Goal: Task Accomplishment & Management: Manage account settings

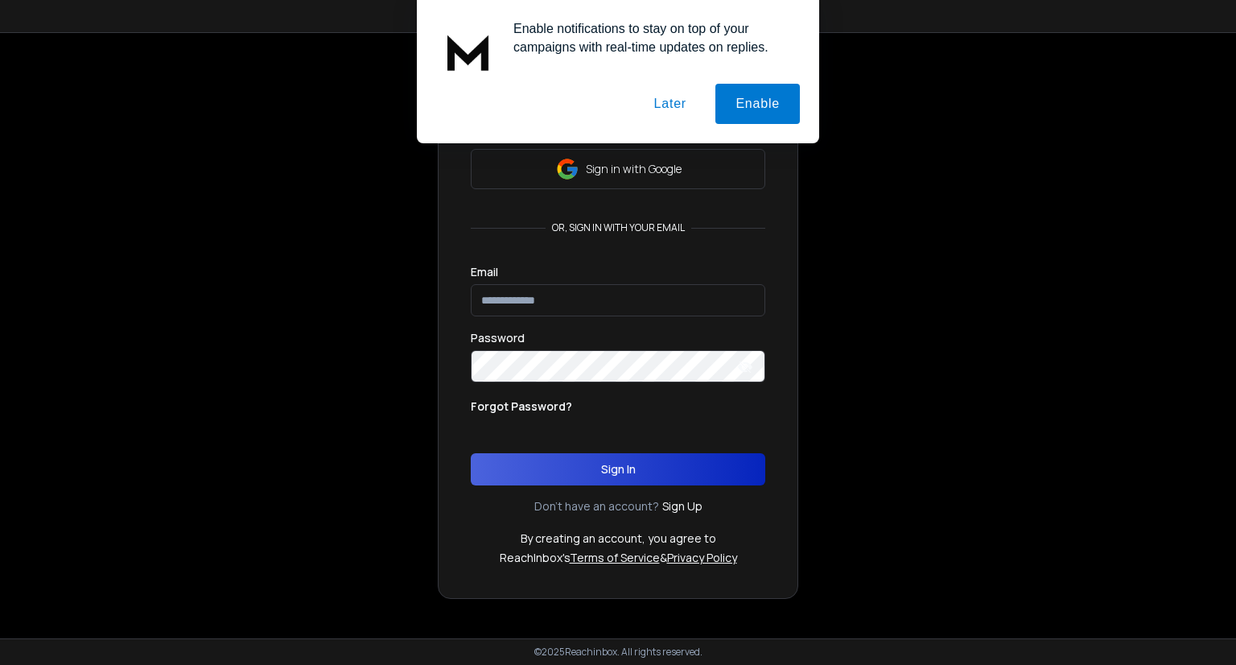
click at [750, 105] on button "Enable" at bounding box center [757, 104] width 84 height 40
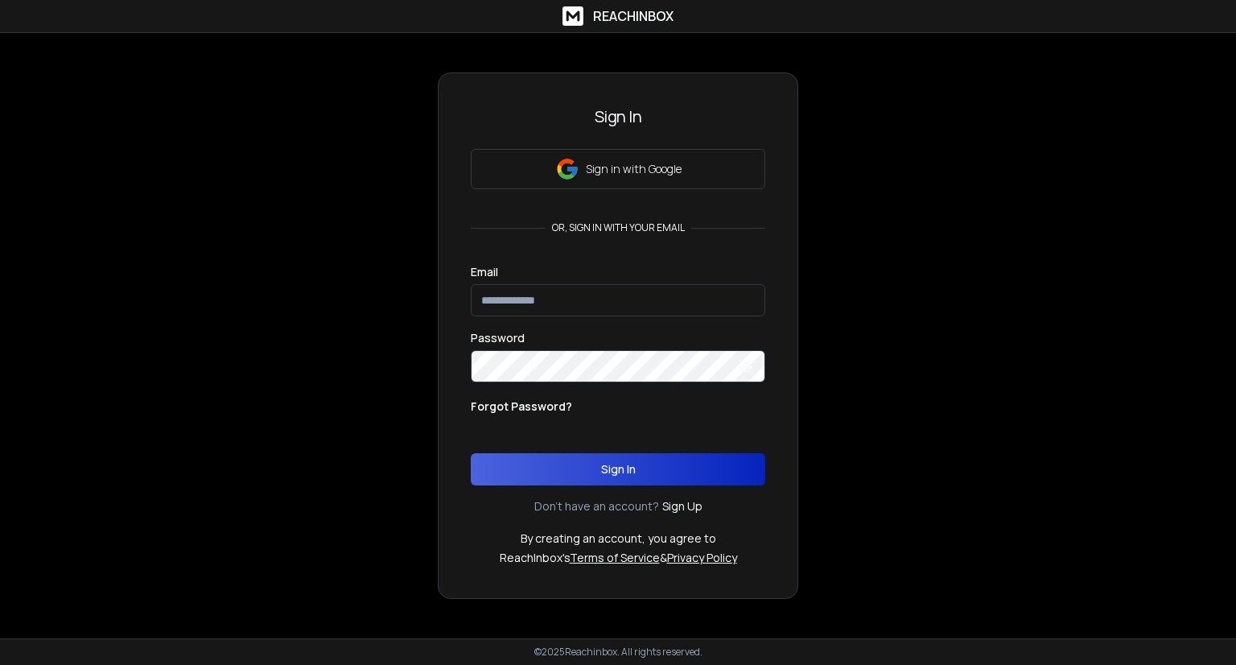
click at [597, 171] on p "Sign in with Google" at bounding box center [634, 169] width 96 height 16
click at [539, 307] on input "email" at bounding box center [618, 300] width 294 height 32
click at [544, 468] on button "Sign In" at bounding box center [618, 469] width 294 height 32
click at [558, 471] on button "Sign In" at bounding box center [618, 469] width 294 height 32
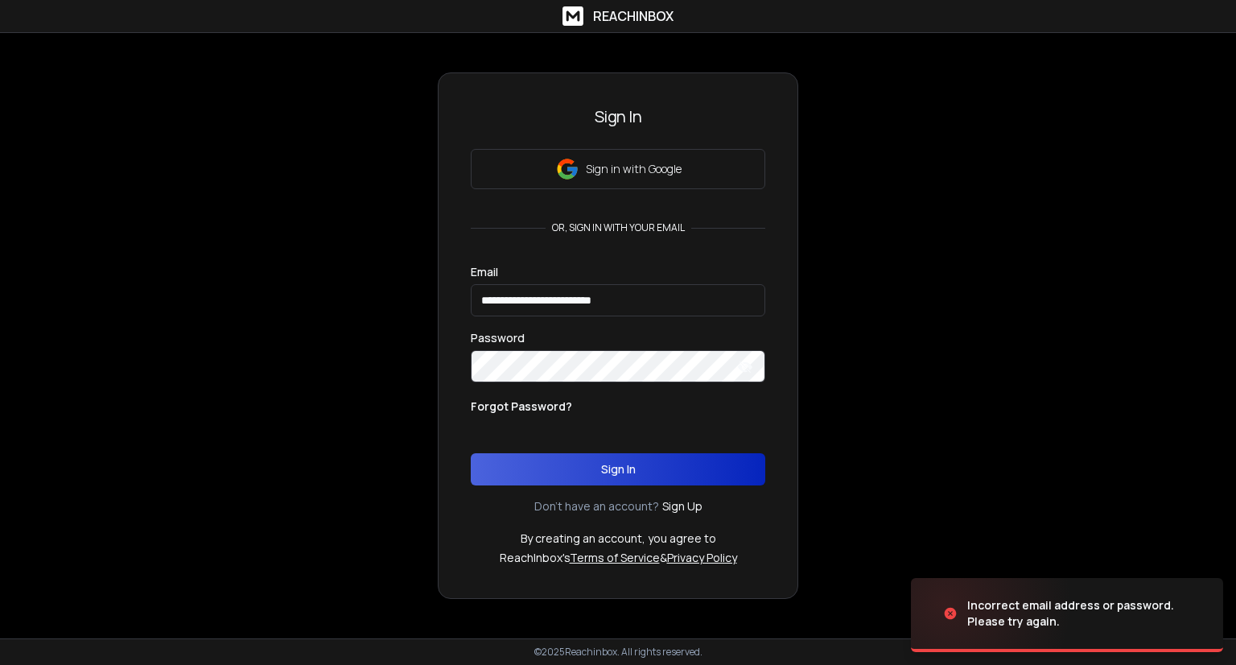
click at [560, 299] on input "**********" at bounding box center [618, 300] width 294 height 32
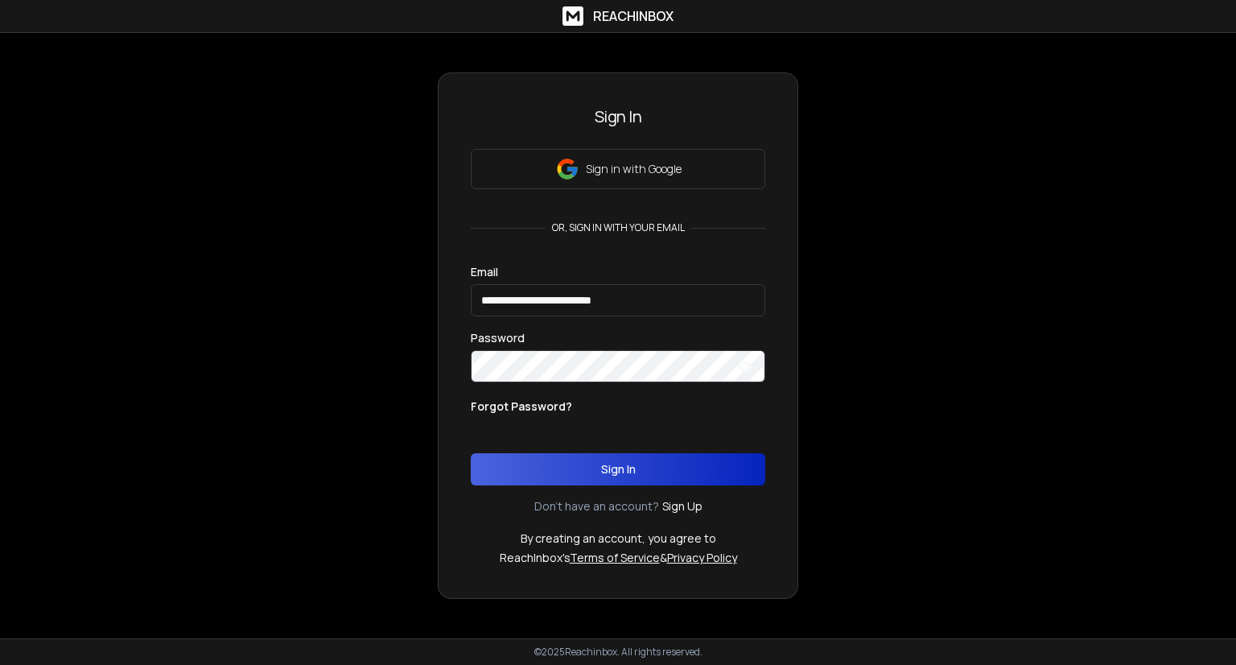
type input "**********"
click at [533, 469] on button "Sign In" at bounding box center [618, 469] width 294 height 32
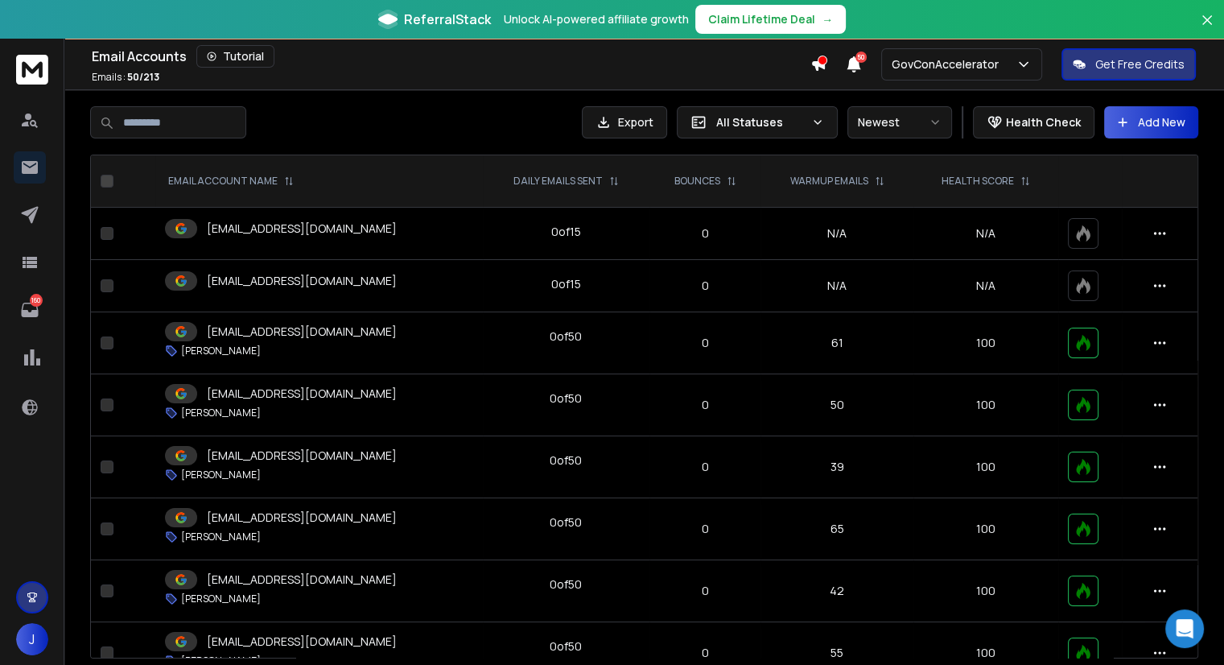
click at [973, 74] on button "GovConAccelerator" at bounding box center [961, 64] width 161 height 32
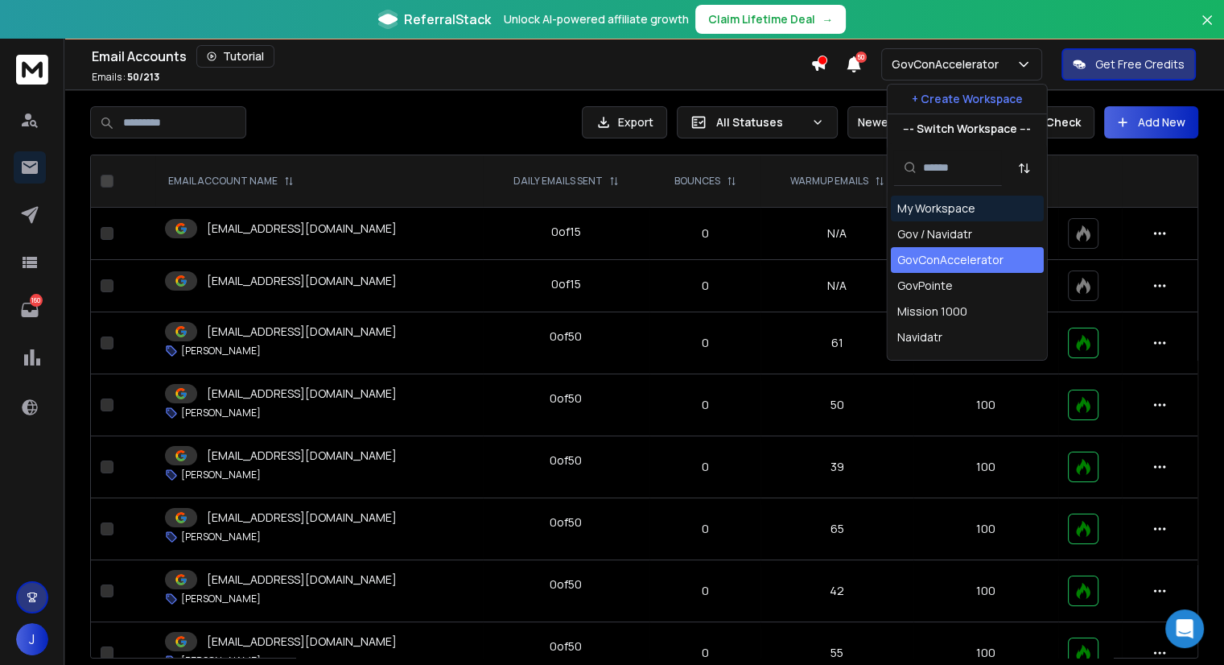
click at [769, 72] on div "Emails : 50 / 213" at bounding box center [451, 77] width 718 height 13
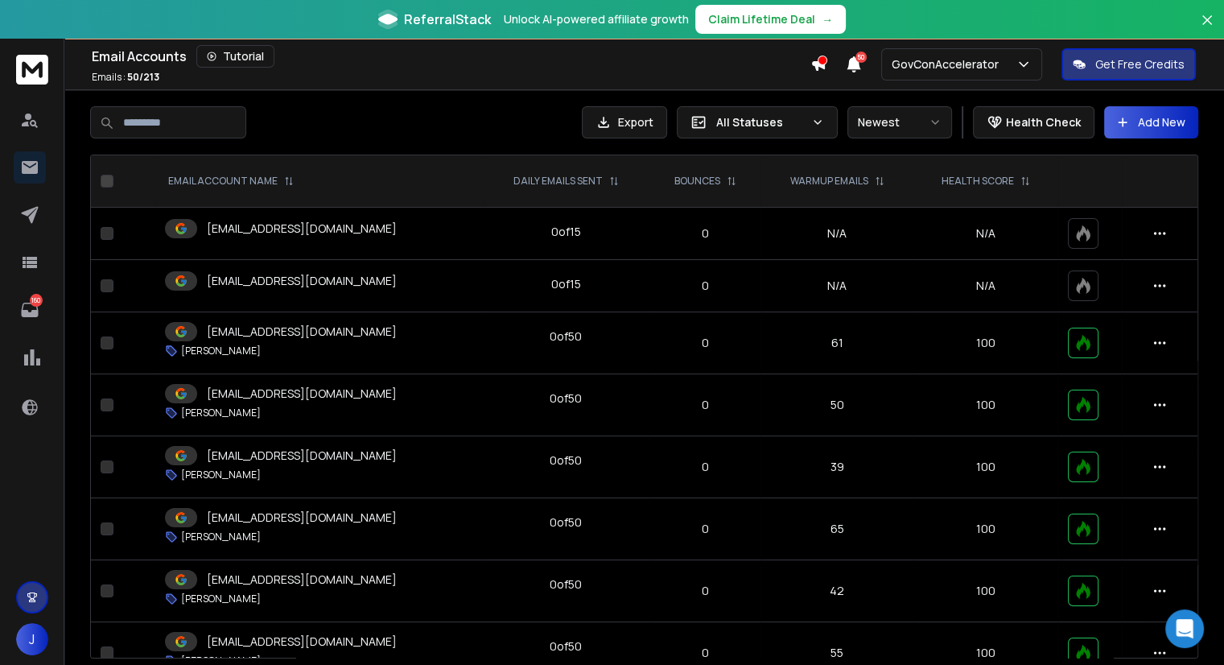
click at [965, 66] on p "GovConAccelerator" at bounding box center [947, 64] width 113 height 16
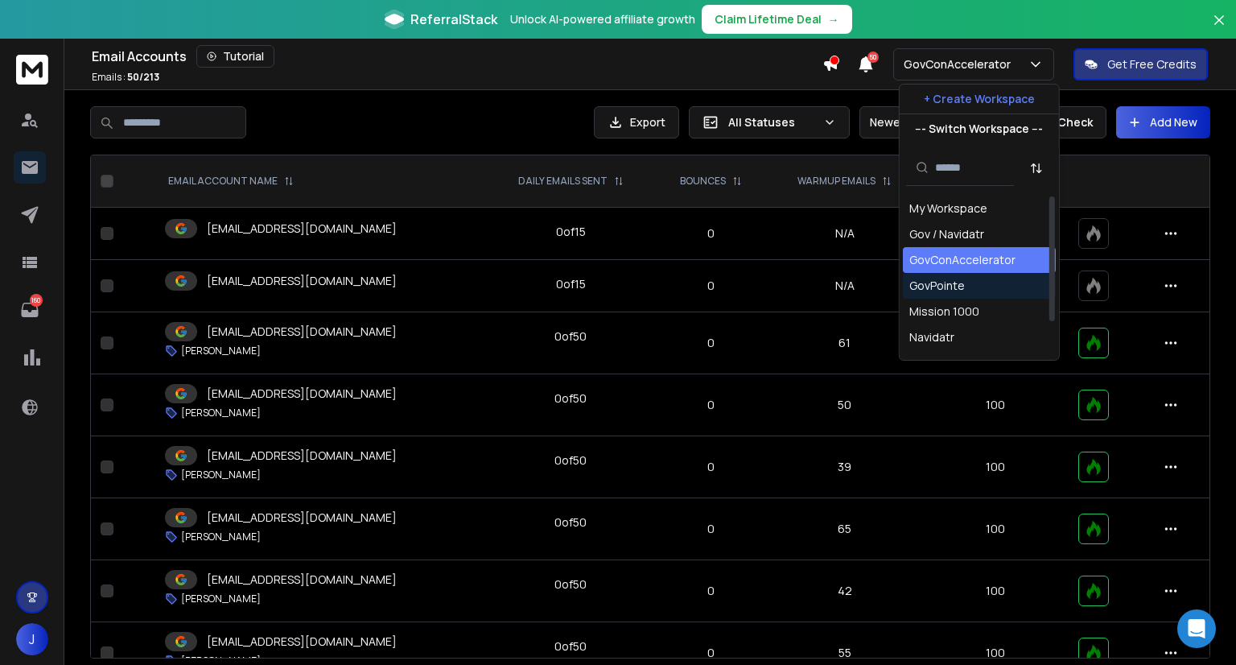
click at [943, 287] on div "GovPointe" at bounding box center [937, 286] width 56 height 16
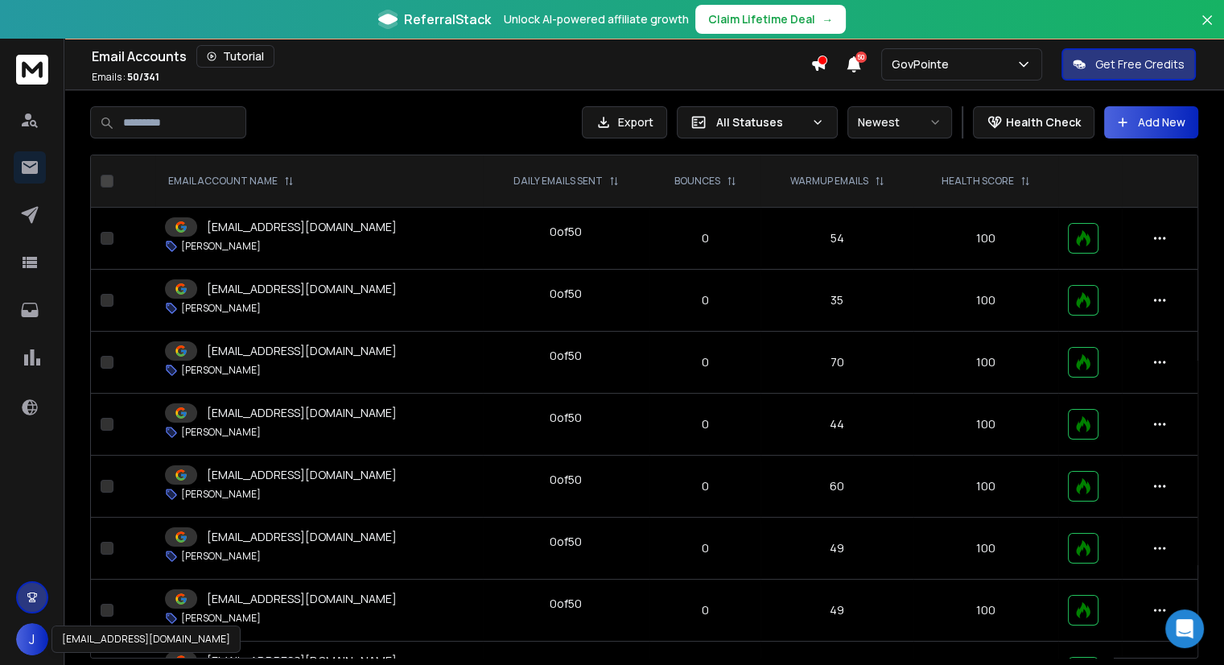
click at [32, 637] on span "J" at bounding box center [32, 639] width 32 height 32
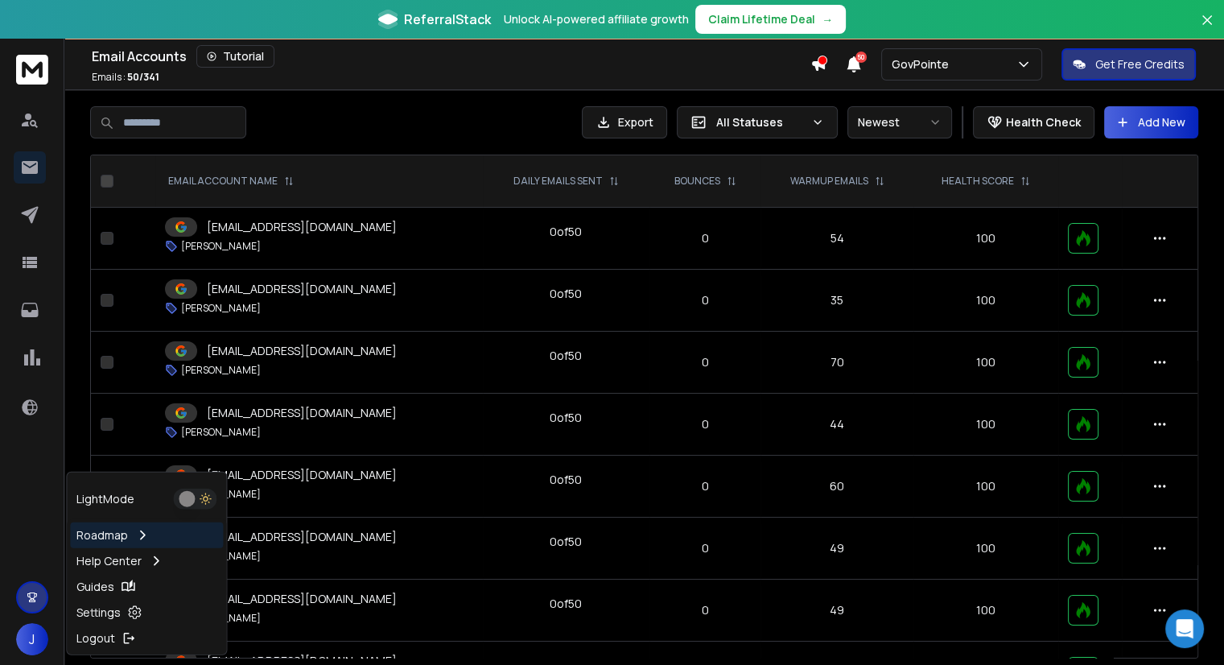
click at [23, 457] on div "J" at bounding box center [32, 355] width 64 height 632
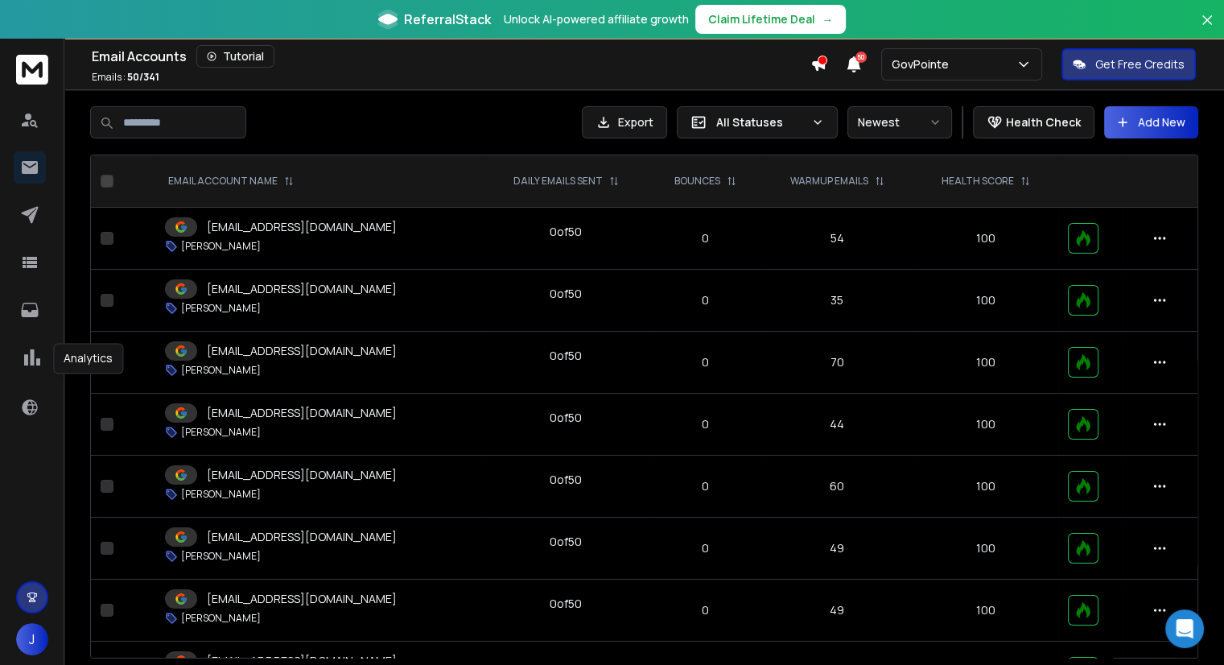
click at [32, 364] on icon at bounding box center [32, 357] width 16 height 16
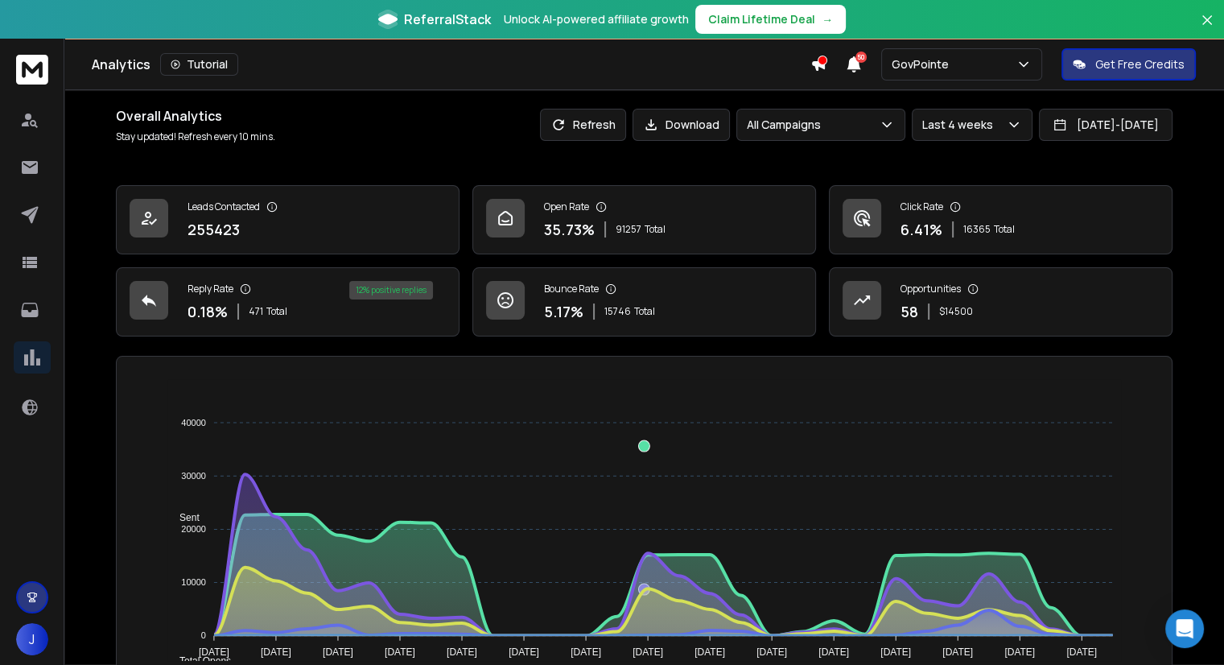
click at [1109, 70] on p "Get Free Credits" at bounding box center [1139, 64] width 89 height 16
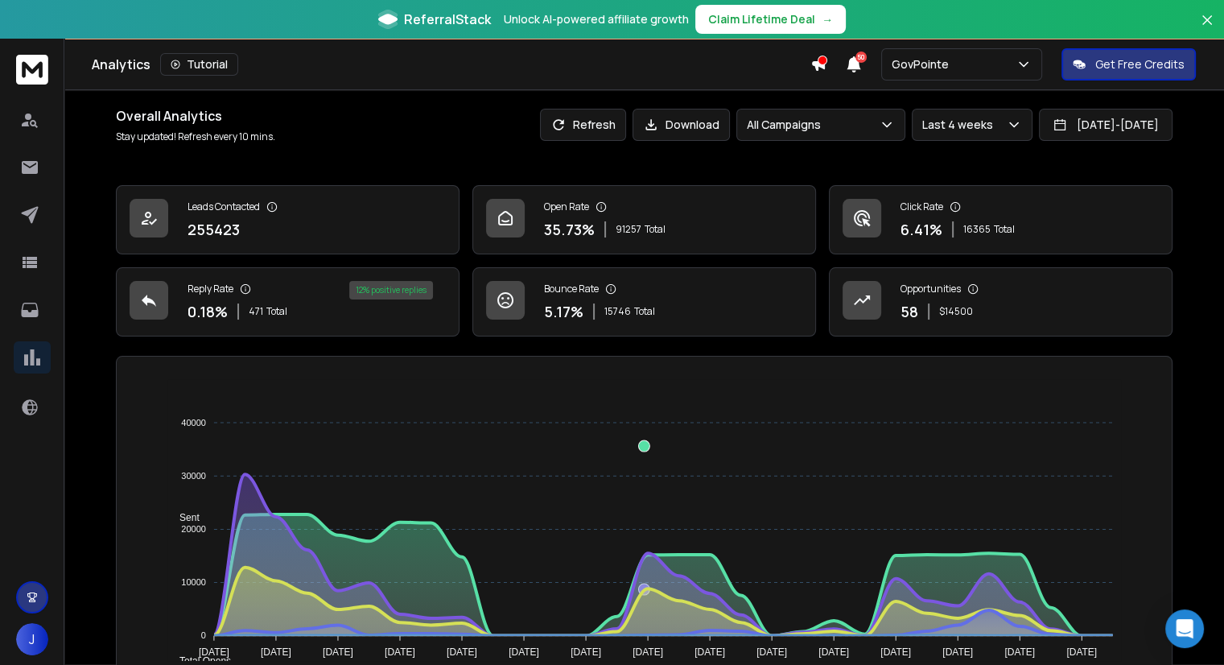
click at [1208, 20] on icon "Close banner" at bounding box center [1207, 20] width 10 height 10
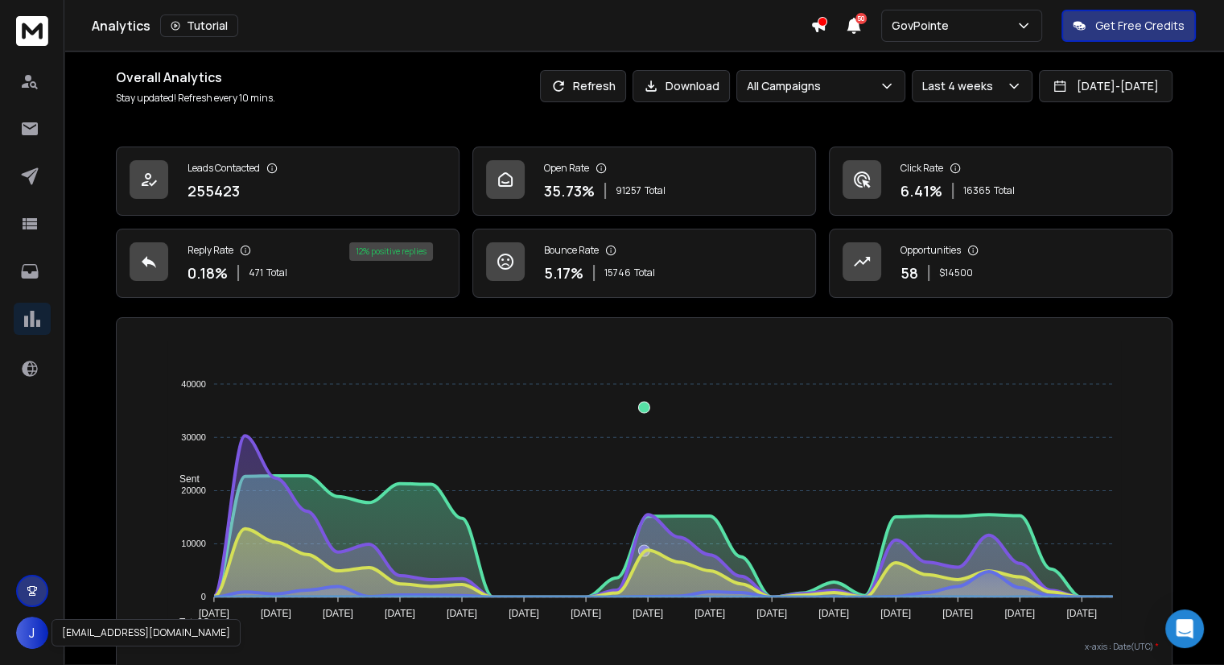
click at [26, 628] on span "J" at bounding box center [32, 632] width 32 height 32
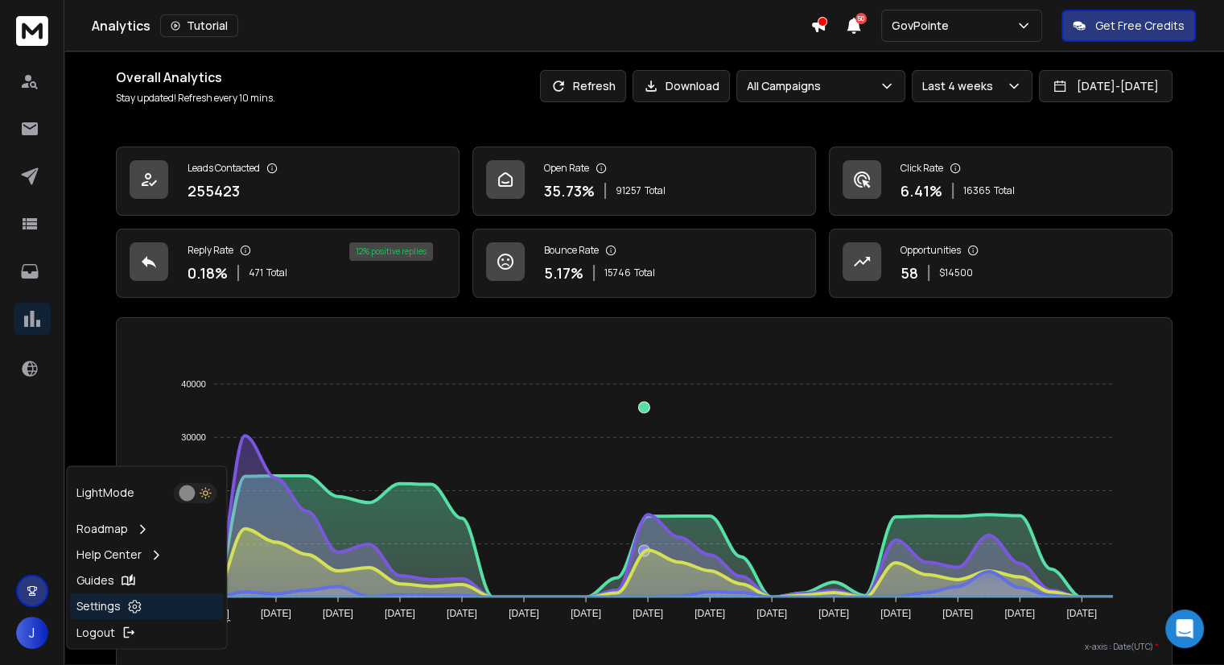
click at [87, 599] on p "Settings" at bounding box center [98, 606] width 44 height 16
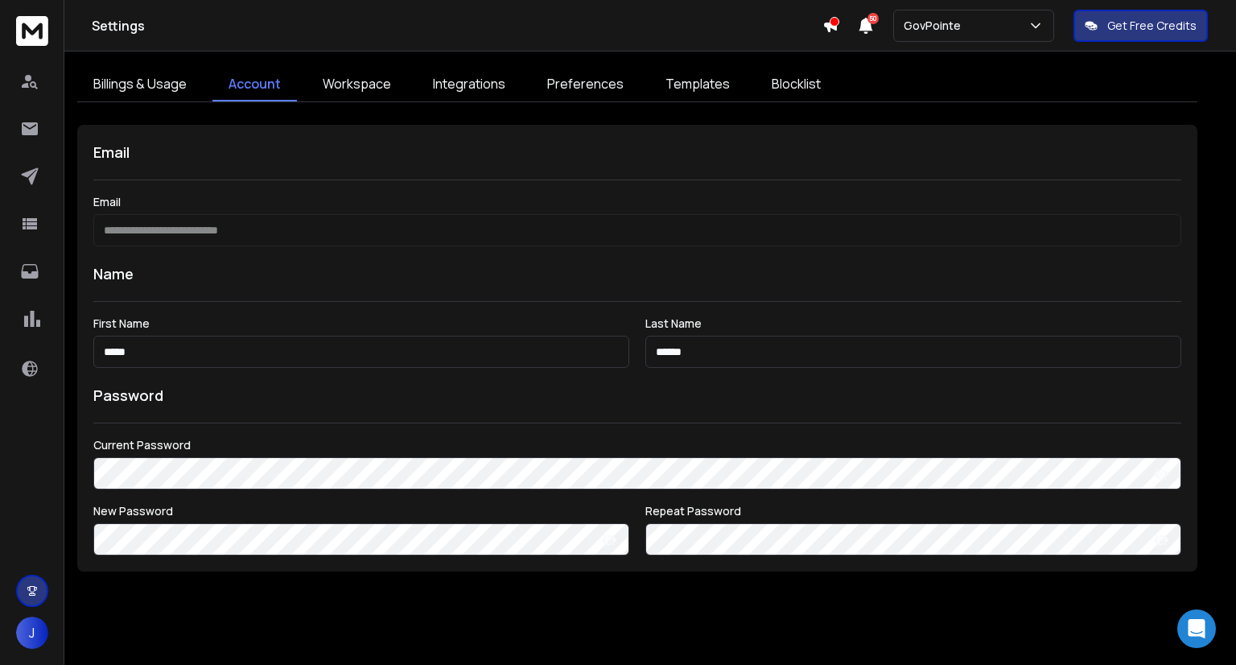
click at [121, 83] on link "Billings & Usage" at bounding box center [140, 85] width 126 height 34
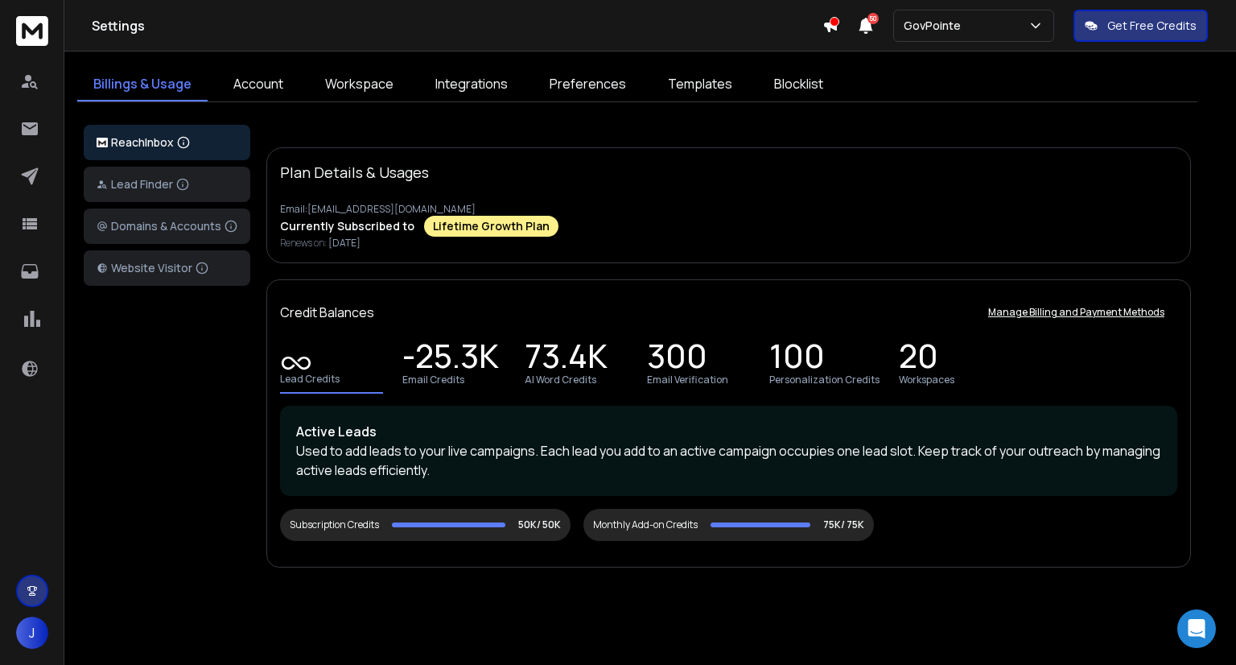
click at [1039, 308] on p "Manage Billing and Payment Methods" at bounding box center [1076, 312] width 176 height 13
click at [251, 89] on link "Account" at bounding box center [258, 85] width 82 height 34
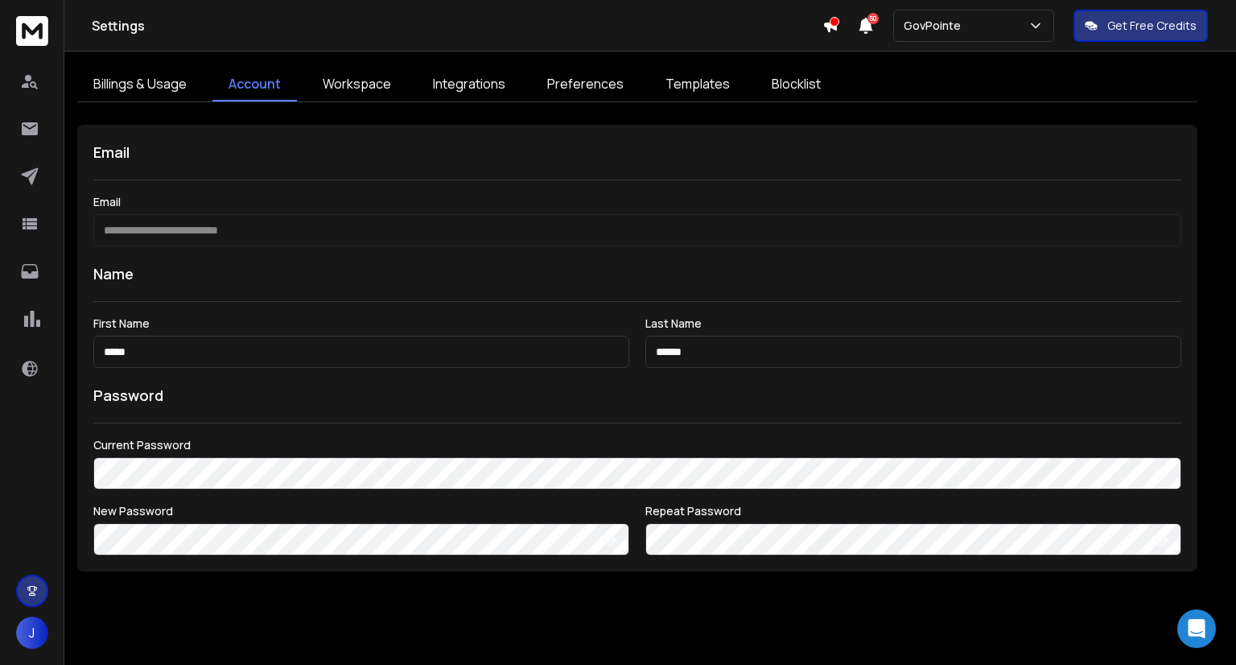
click at [127, 88] on link "Billings & Usage" at bounding box center [140, 85] width 126 height 34
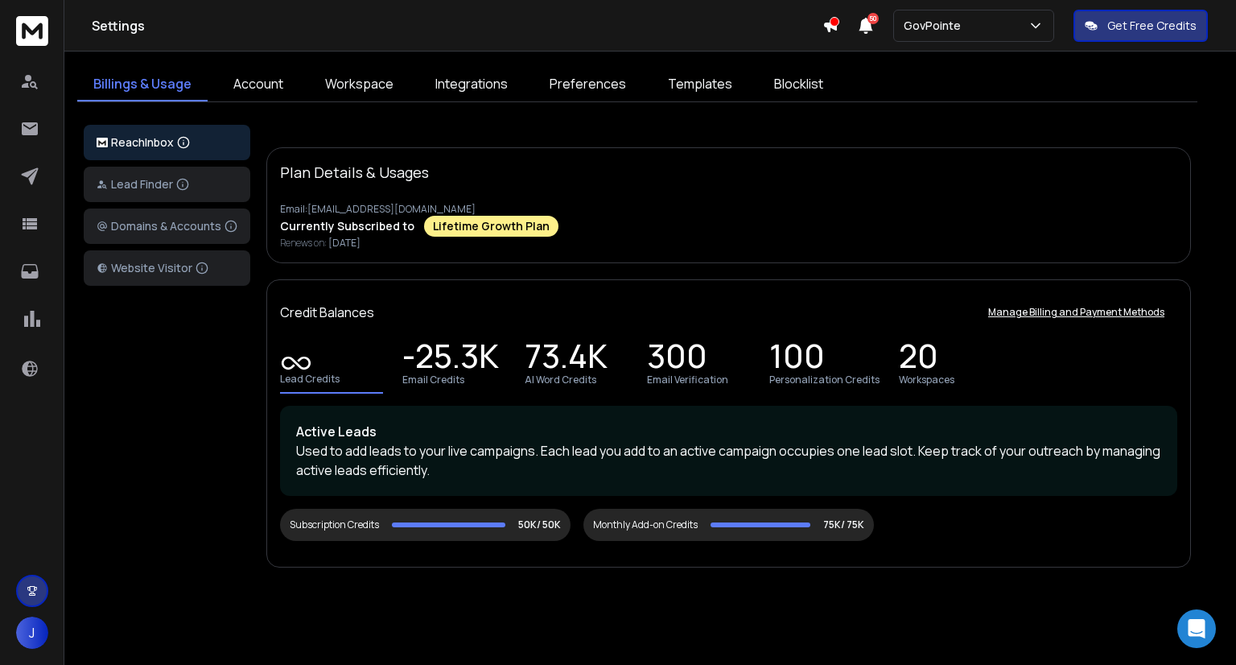
click at [139, 226] on button "Domains & Accounts" at bounding box center [167, 225] width 167 height 35
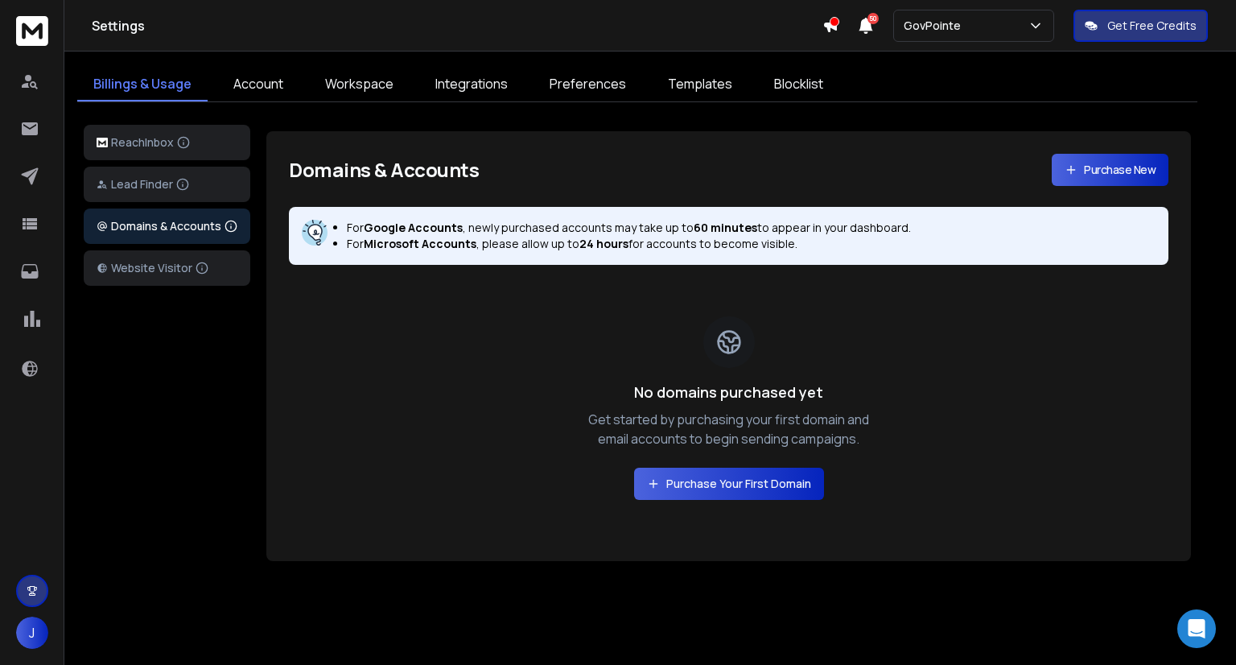
click at [137, 152] on button "ReachInbox" at bounding box center [167, 142] width 167 height 35
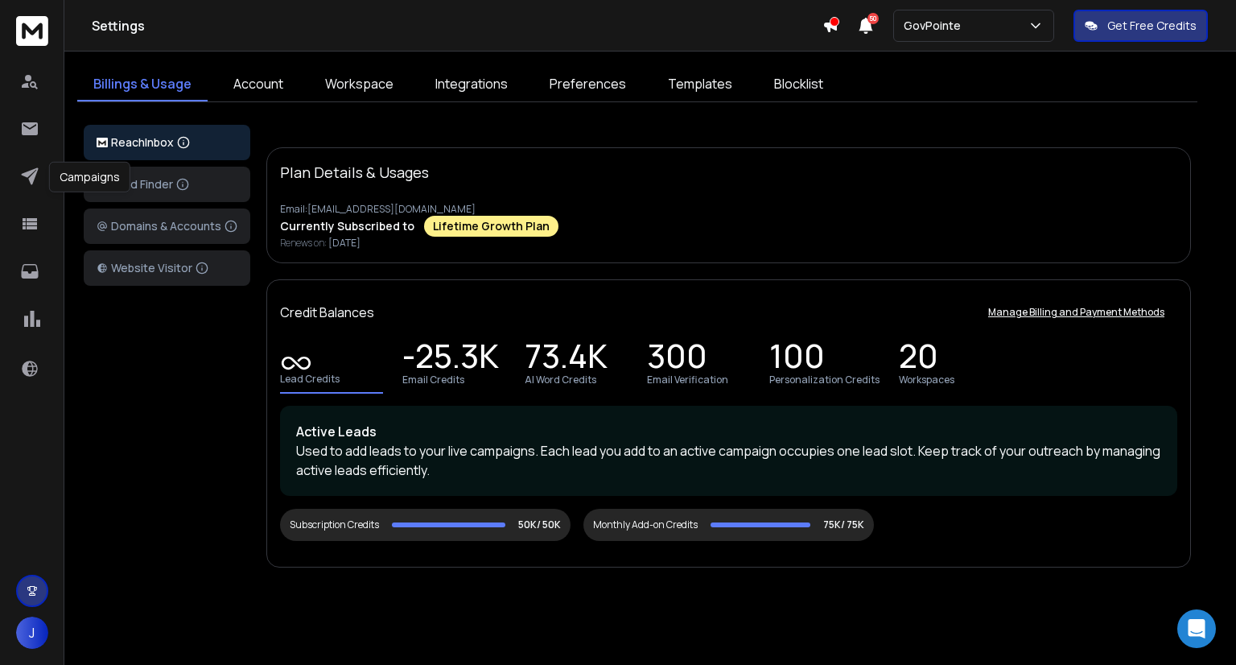
click at [35, 169] on icon at bounding box center [29, 176] width 17 height 17
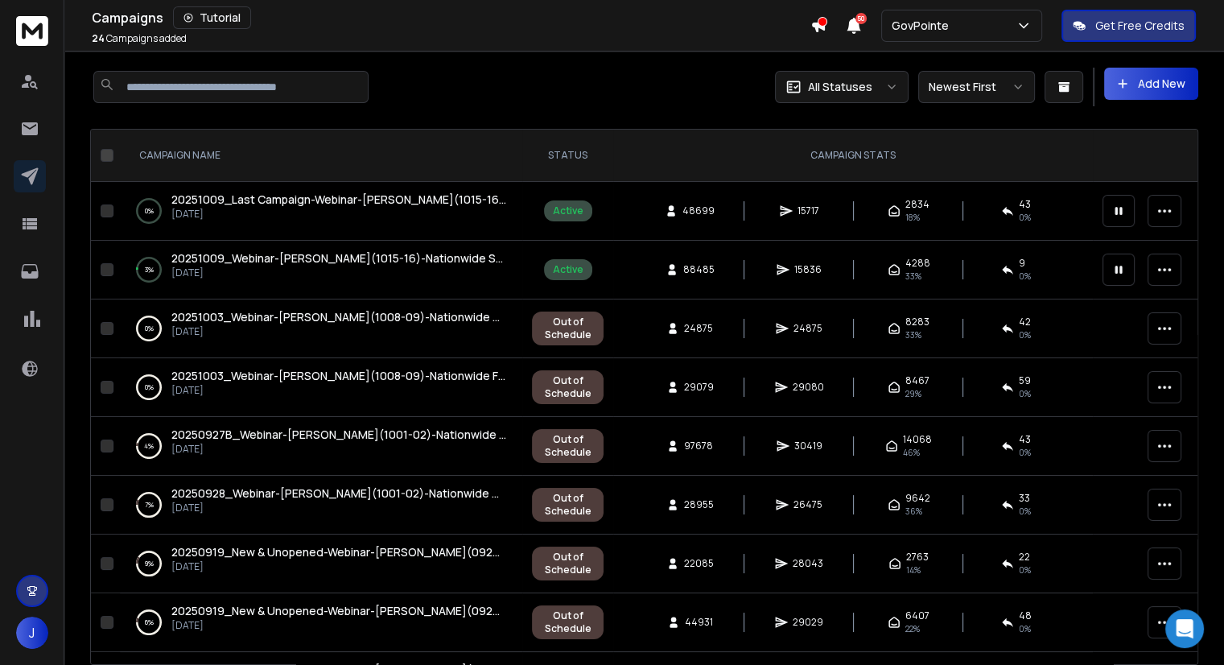
click at [939, 23] on p "GovPointe" at bounding box center [923, 26] width 64 height 16
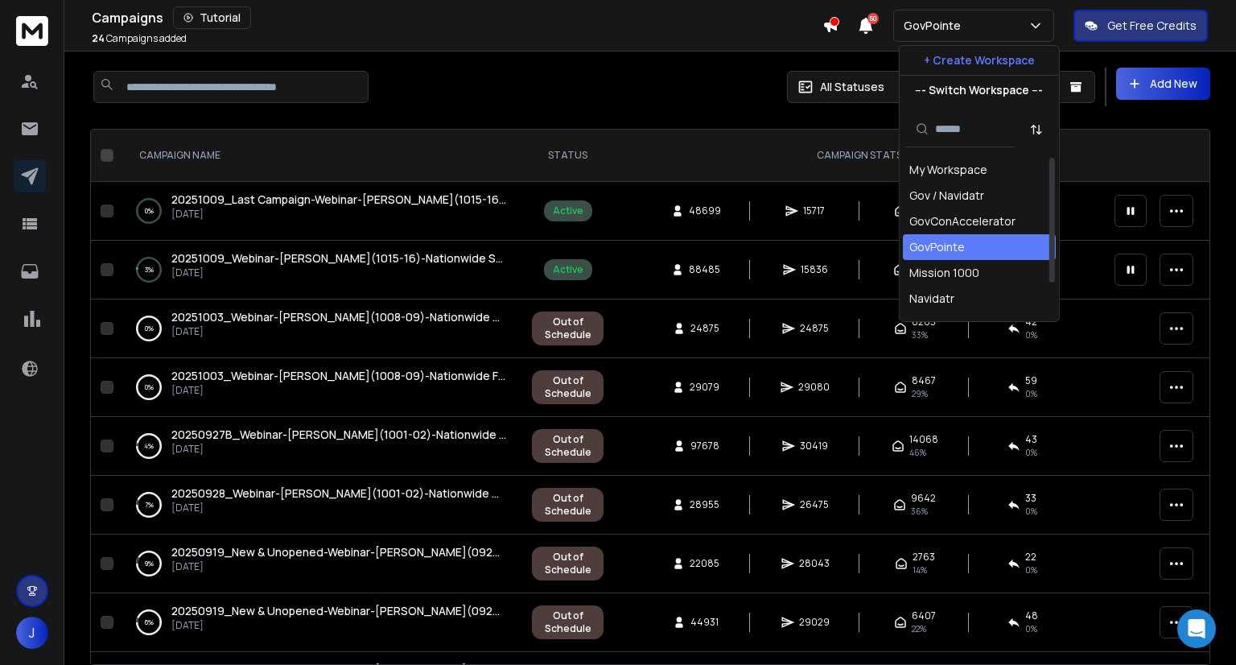
click at [933, 249] on div "GovPointe" at bounding box center [937, 247] width 56 height 16
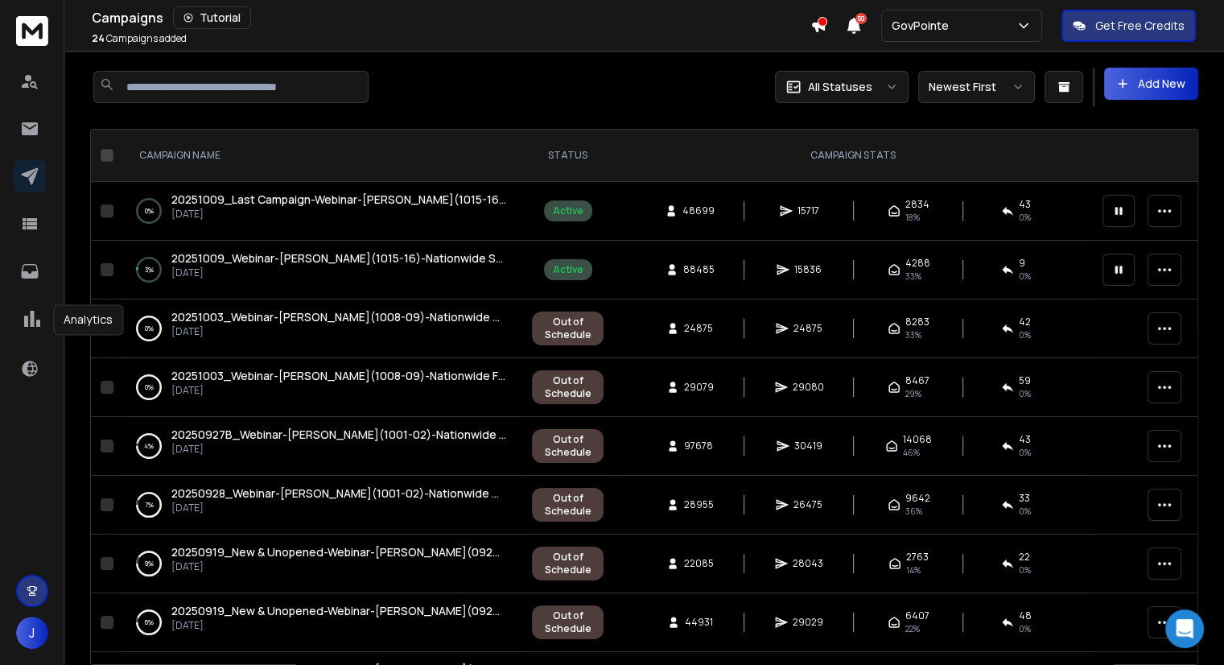
click at [23, 317] on icon at bounding box center [32, 319] width 24 height 24
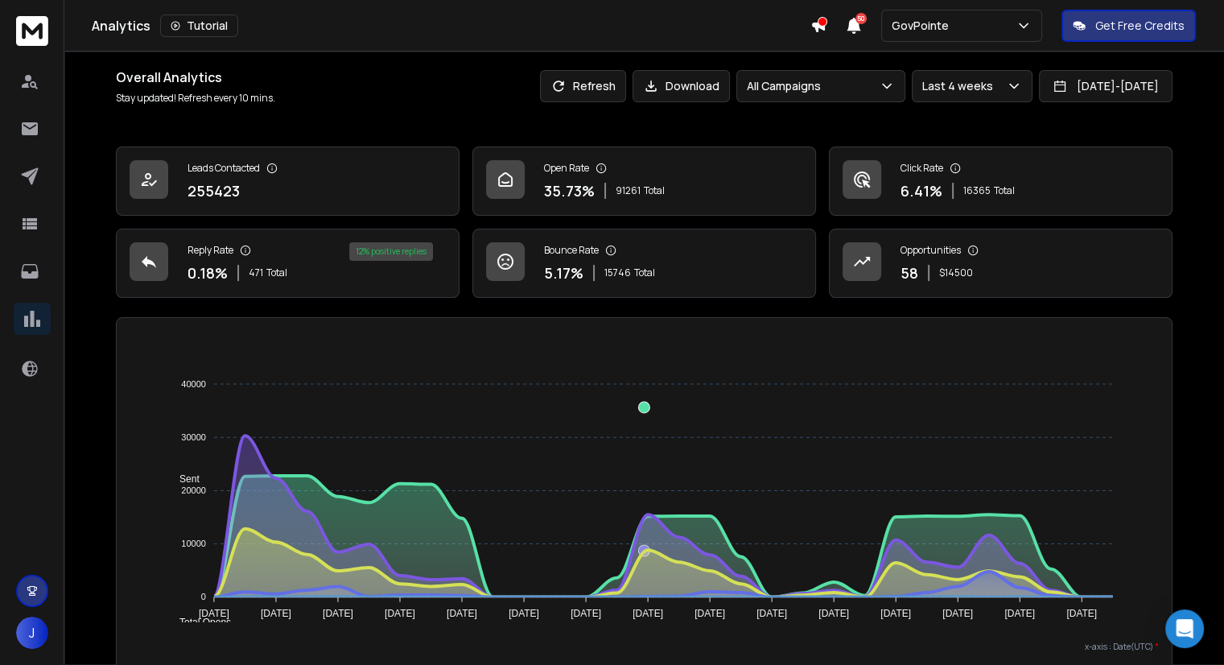
click at [955, 32] on p "GovPointe" at bounding box center [923, 26] width 64 height 16
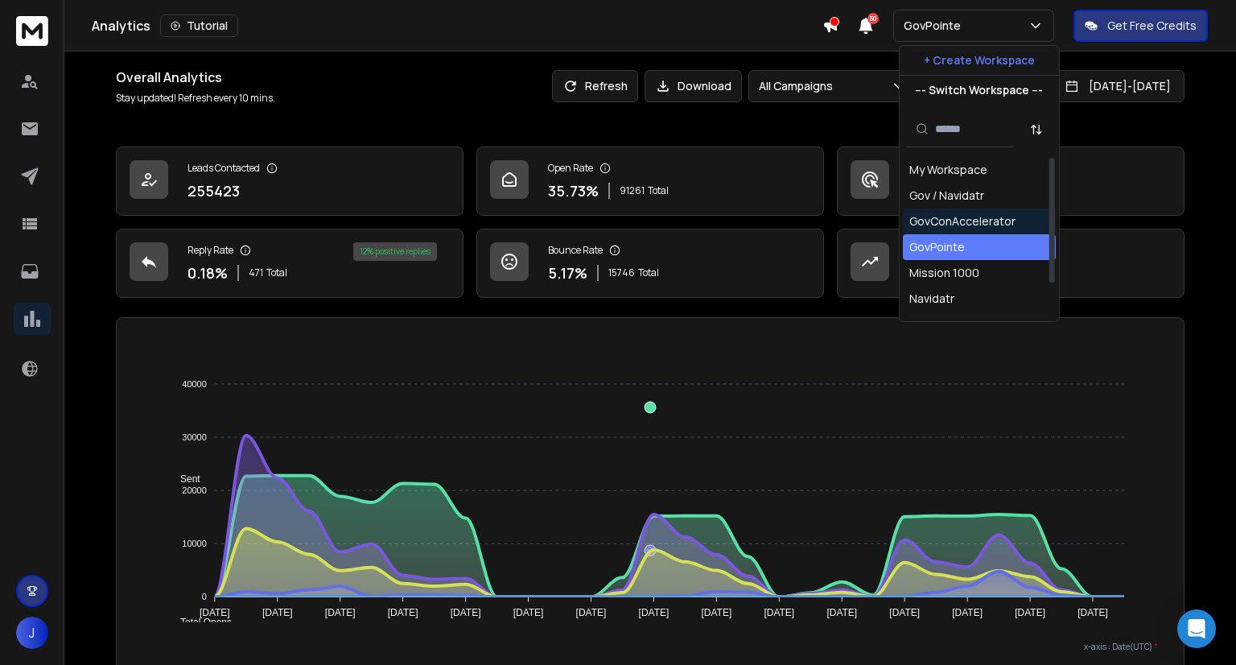
click at [947, 219] on div "GovConAccelerator" at bounding box center [962, 221] width 106 height 16
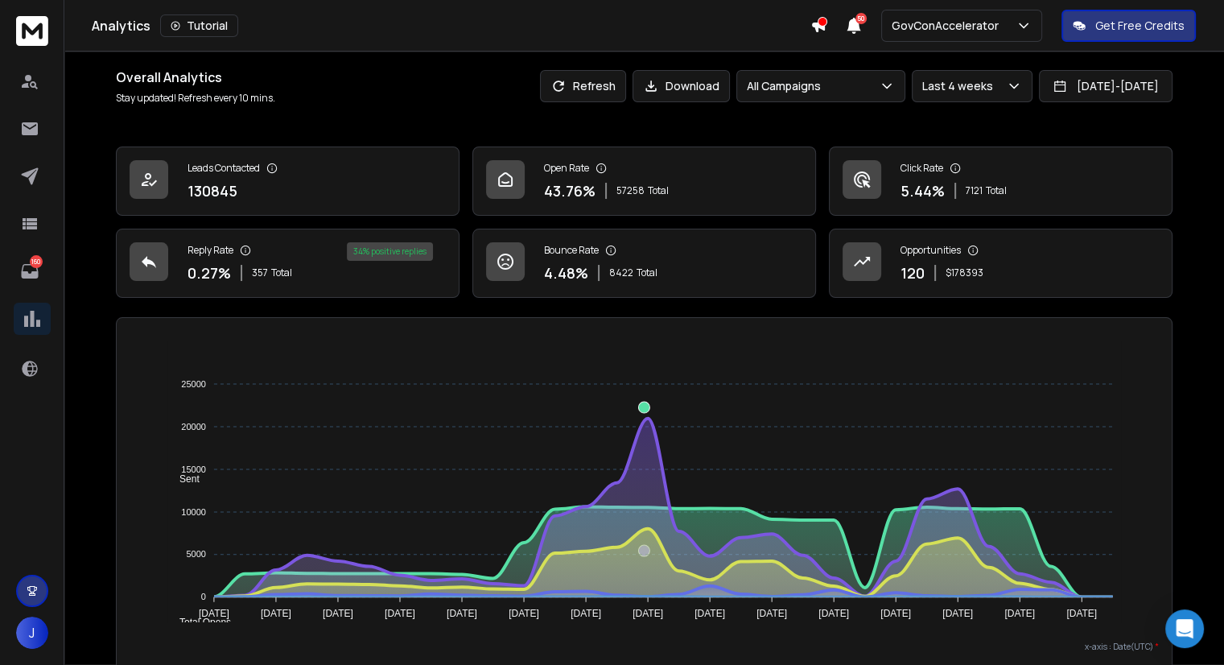
click at [959, 33] on p "GovConAccelerator" at bounding box center [947, 26] width 113 height 16
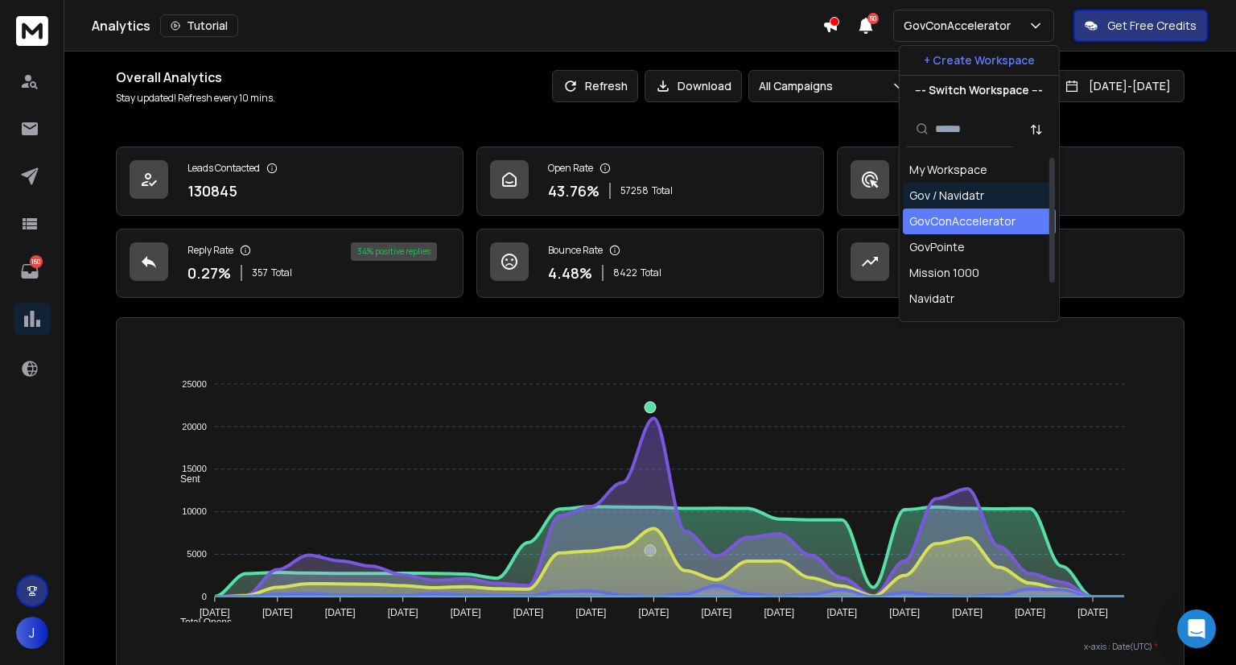
click at [952, 194] on div "Gov / Navidatr" at bounding box center [946, 195] width 75 height 16
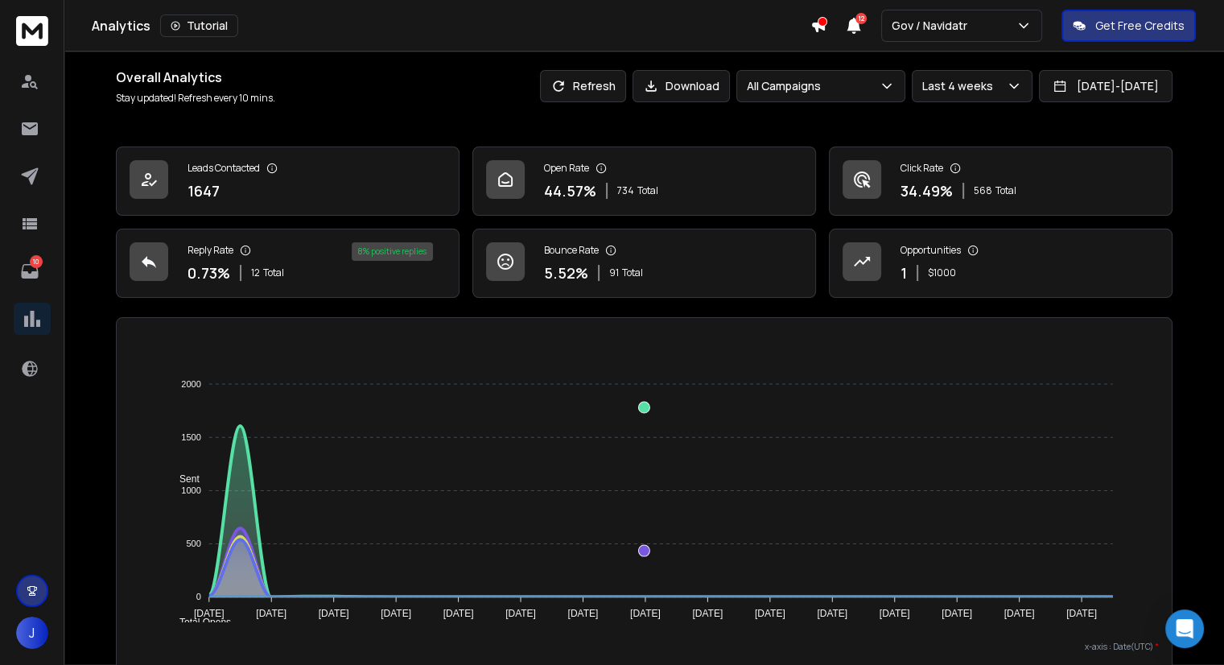
click at [959, 31] on p "Gov / Navidatr" at bounding box center [932, 26] width 82 height 16
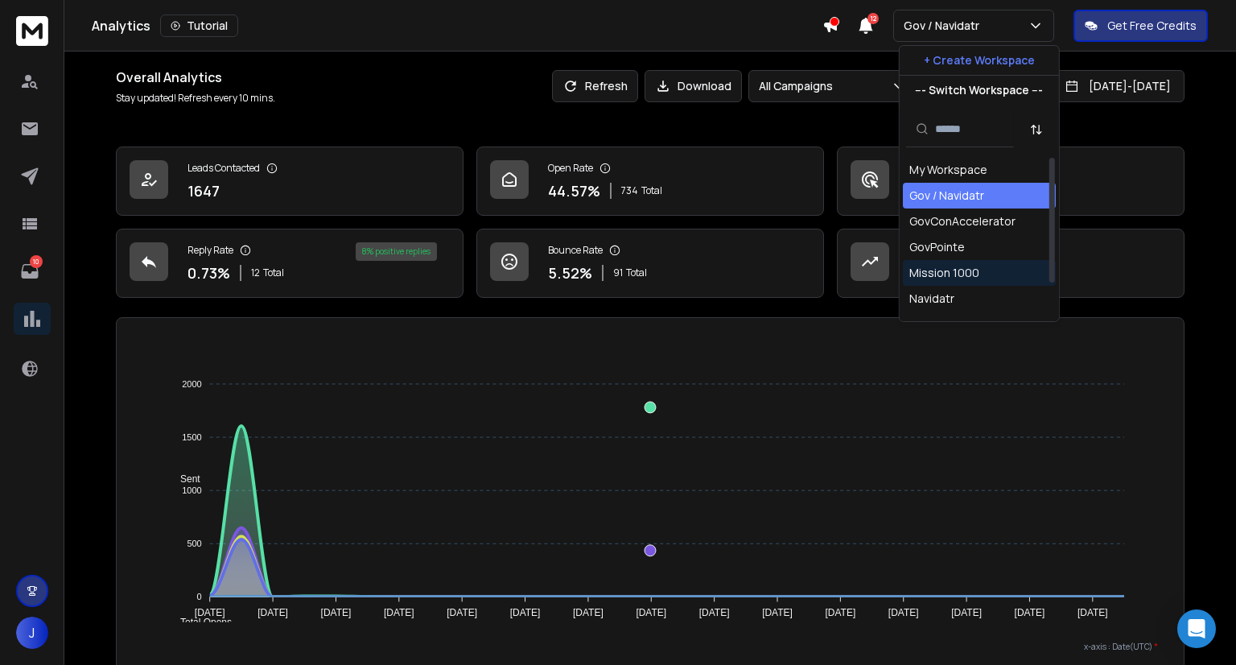
click at [926, 268] on div "Mission 1000" at bounding box center [944, 273] width 70 height 16
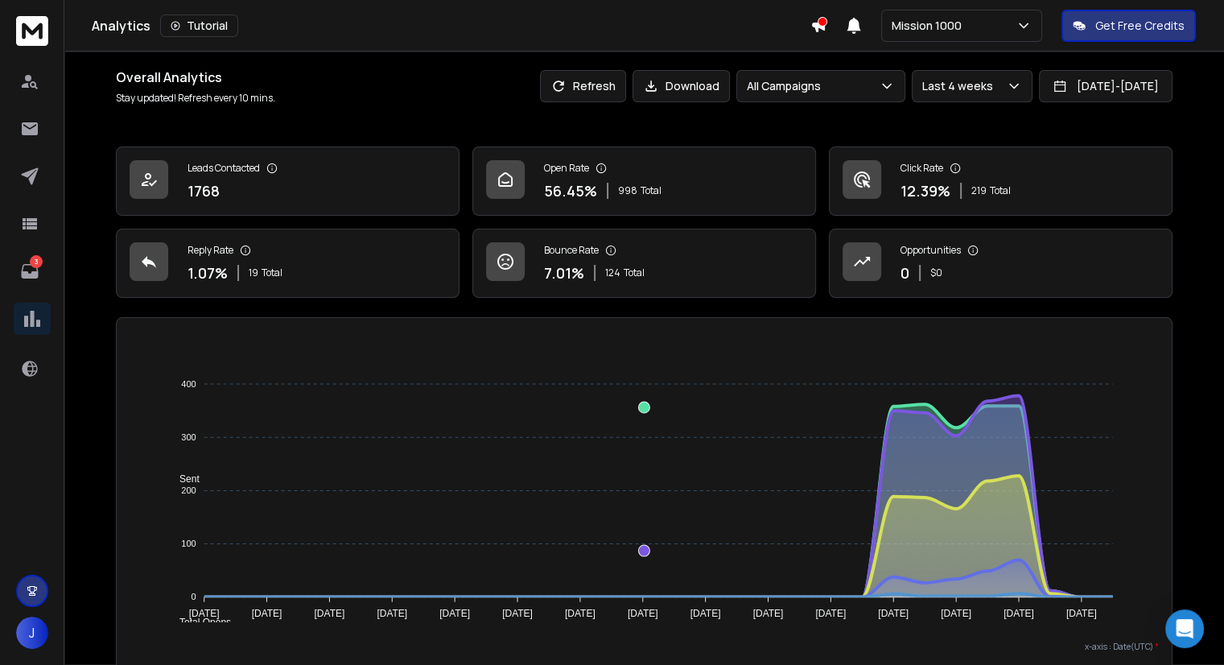
click at [967, 27] on p "Mission 1000" at bounding box center [929, 26] width 76 height 16
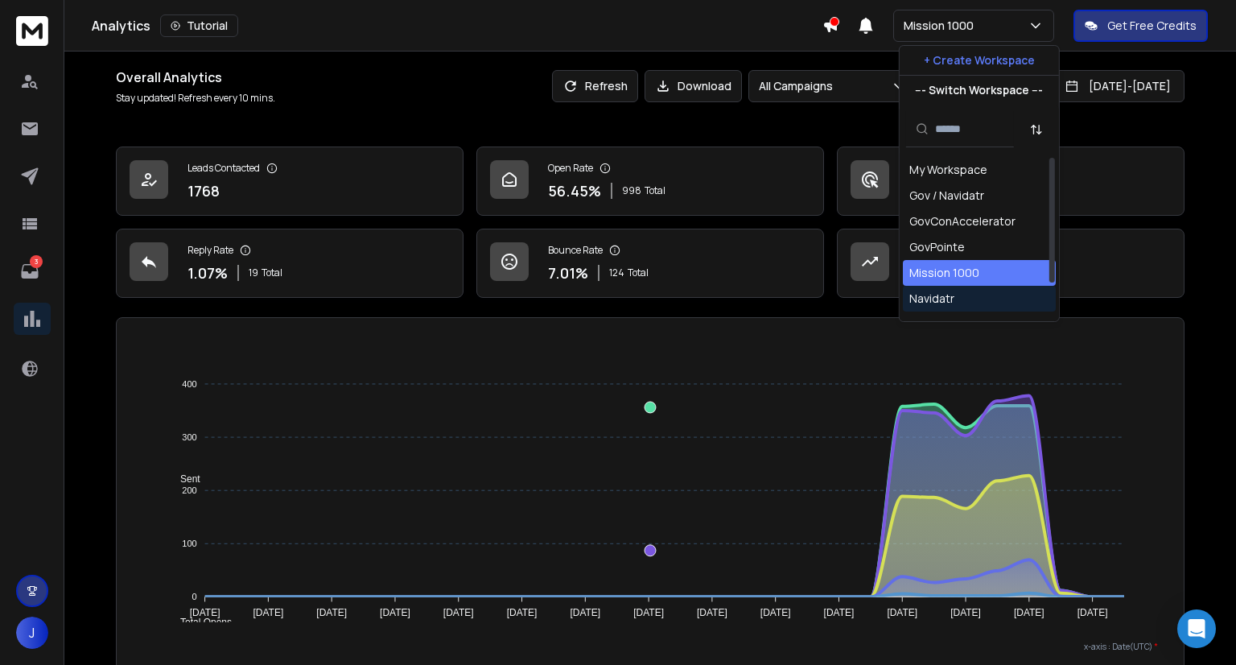
click at [933, 296] on div "Navidatr" at bounding box center [931, 298] width 45 height 16
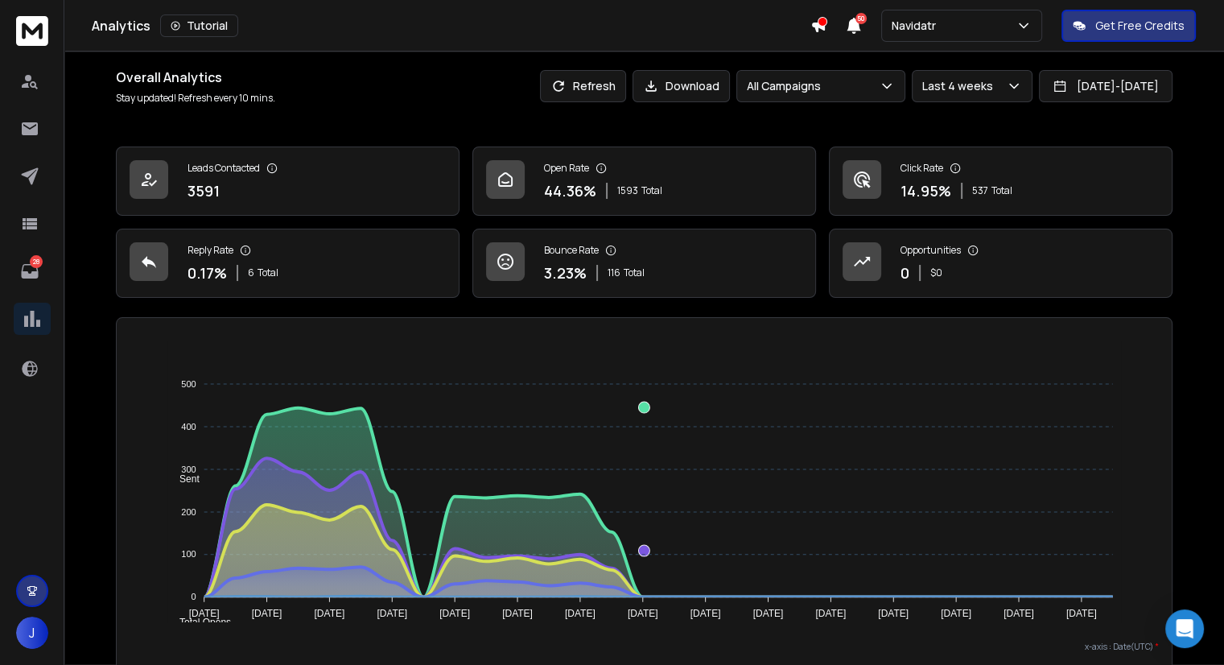
click at [949, 30] on div "Navidatr" at bounding box center [961, 26] width 140 height 16
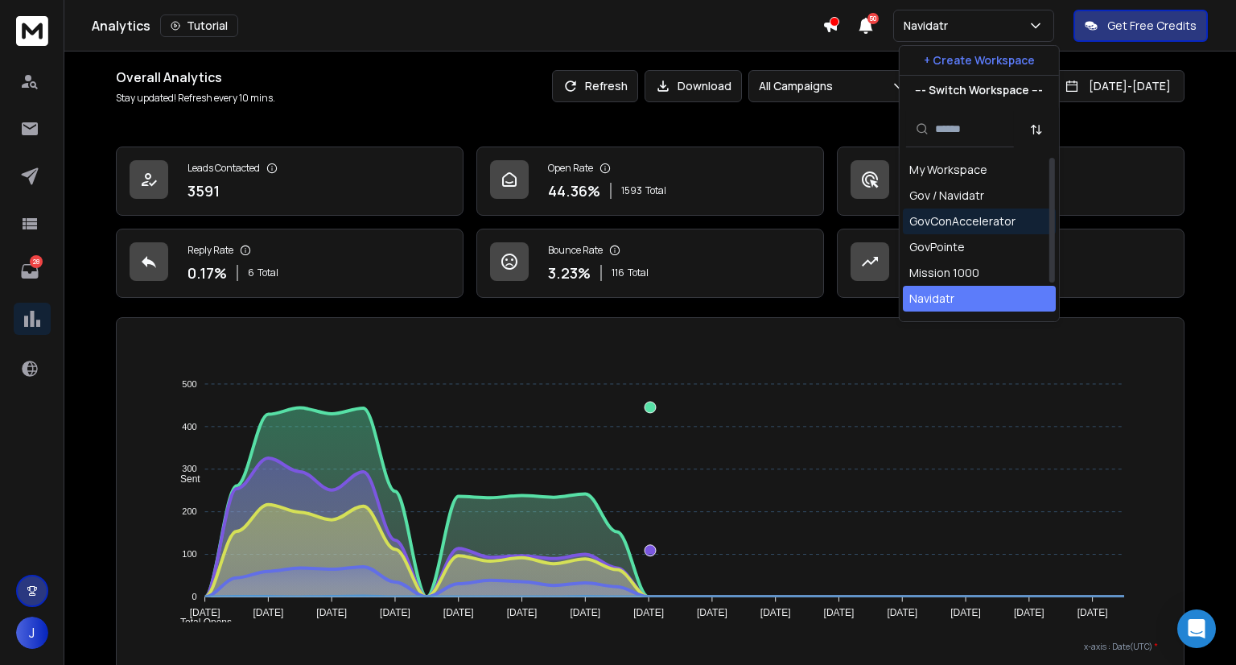
click at [956, 220] on div "GovConAccelerator" at bounding box center [962, 221] width 106 height 16
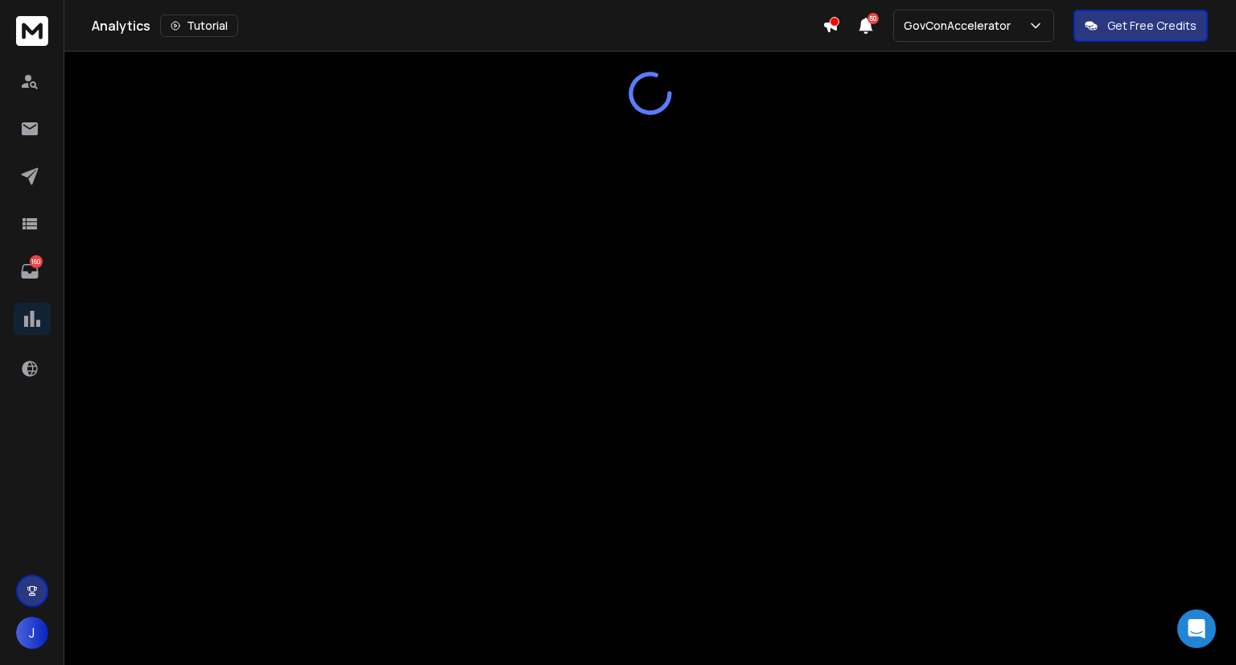
click at [945, 24] on p "GovConAccelerator" at bounding box center [960, 26] width 113 height 16
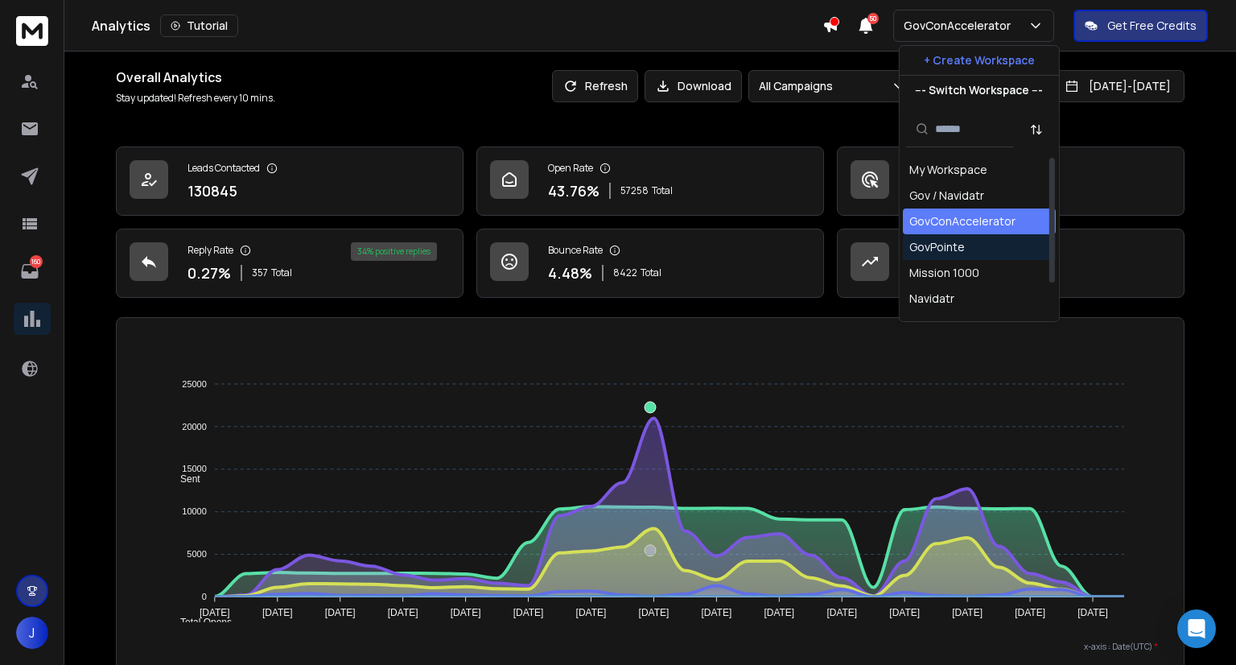
click at [941, 242] on div "GovPointe" at bounding box center [937, 247] width 56 height 16
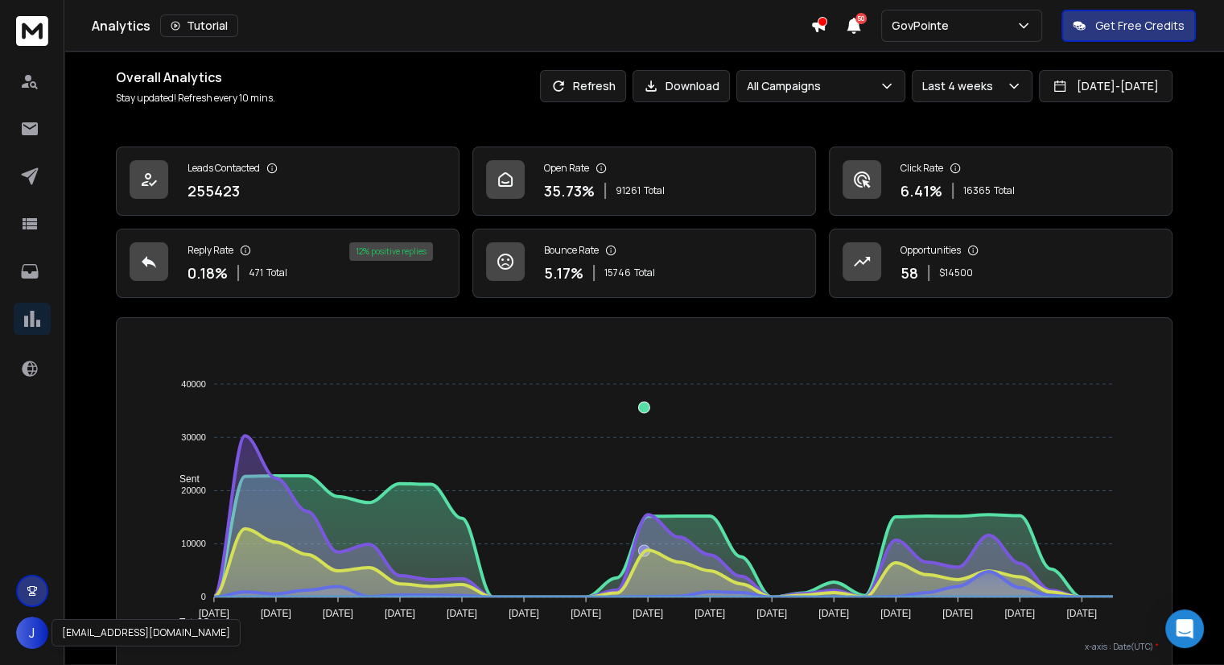
click at [27, 630] on span "J" at bounding box center [32, 632] width 32 height 32
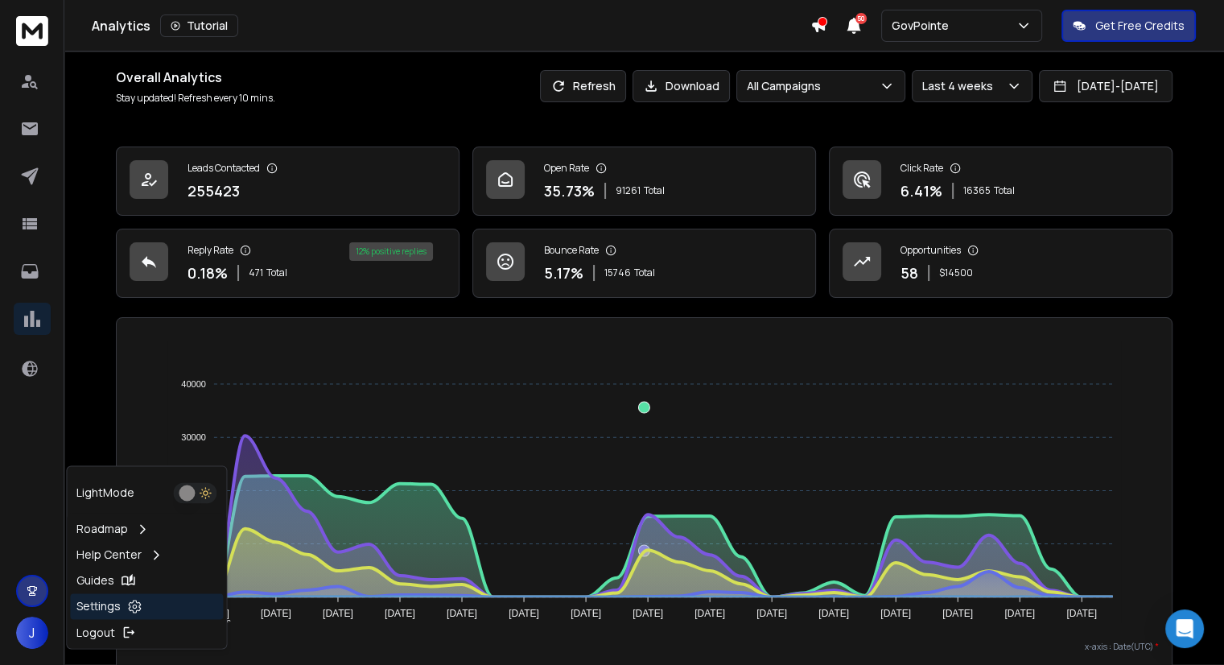
click at [90, 609] on p "Settings" at bounding box center [98, 606] width 44 height 16
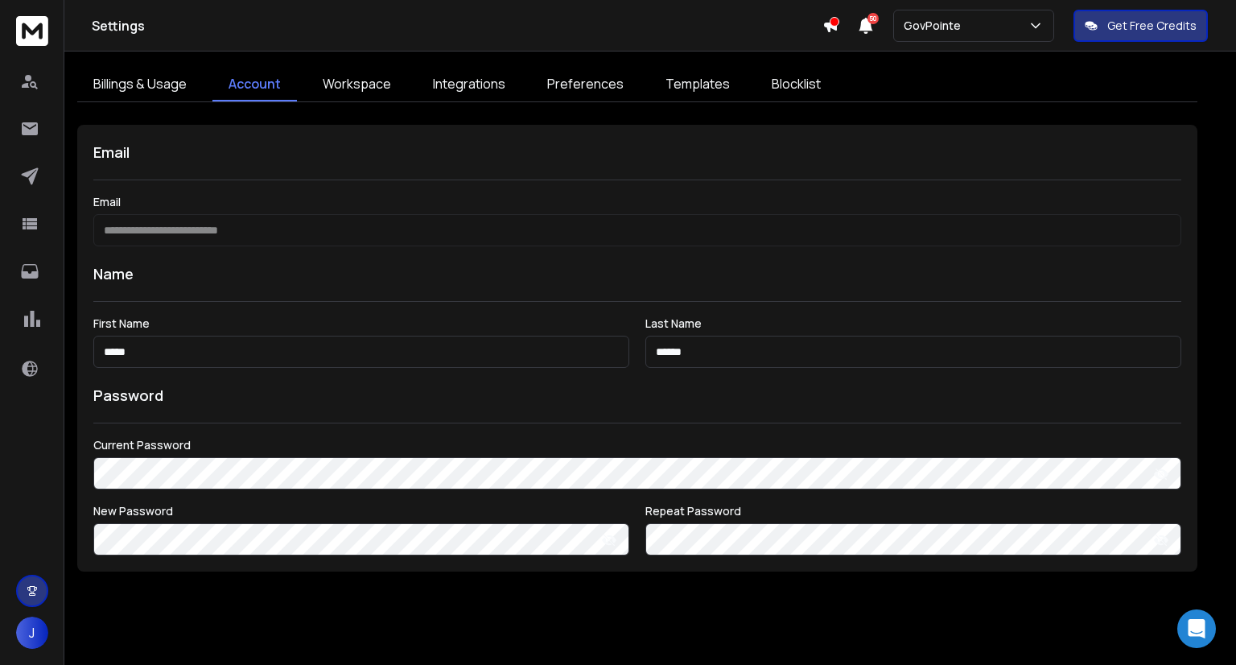
click at [137, 84] on link "Billings & Usage" at bounding box center [140, 85] width 126 height 34
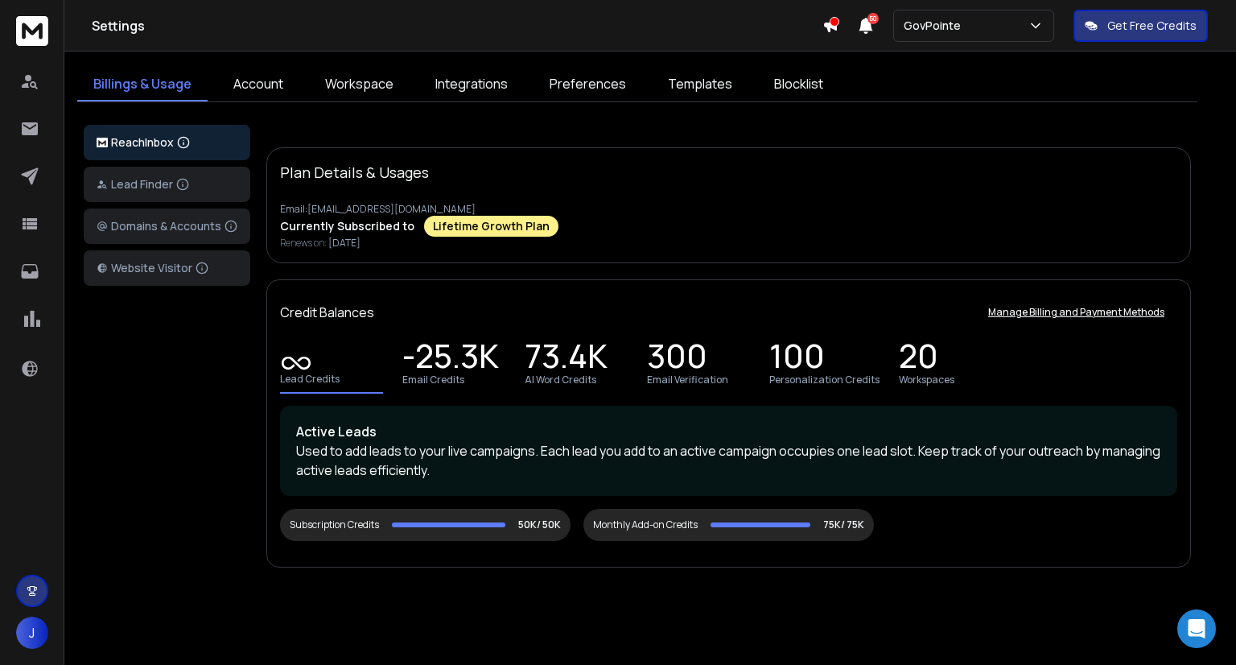
click at [1032, 310] on p "Manage Billing and Payment Methods" at bounding box center [1076, 312] width 176 height 13
